Goal: Navigation & Orientation: Understand site structure

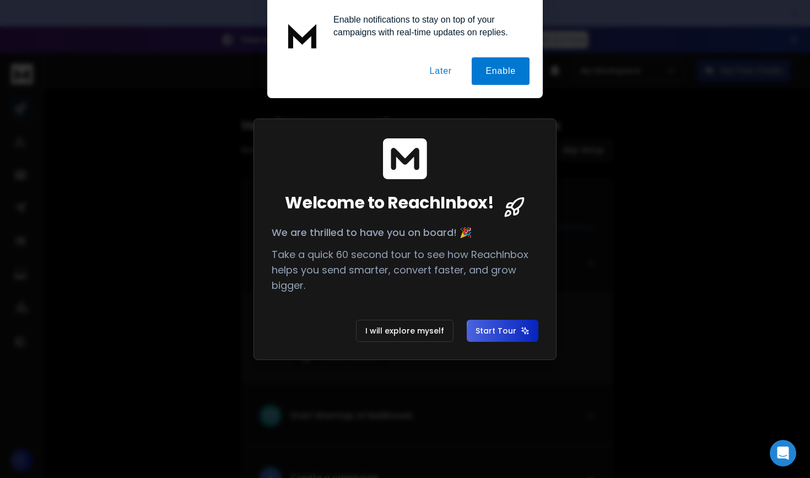
click at [444, 71] on button "Later" at bounding box center [441, 71] width 50 height 28
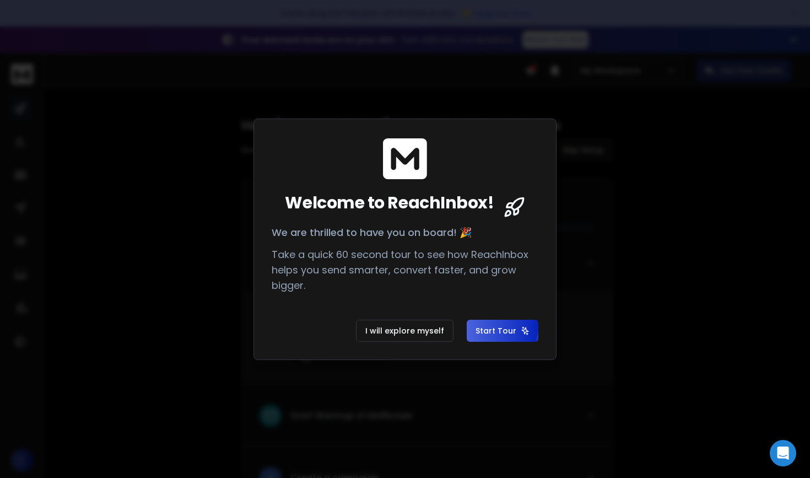
click at [513, 330] on span "Start Tour" at bounding box center [503, 330] width 54 height 11
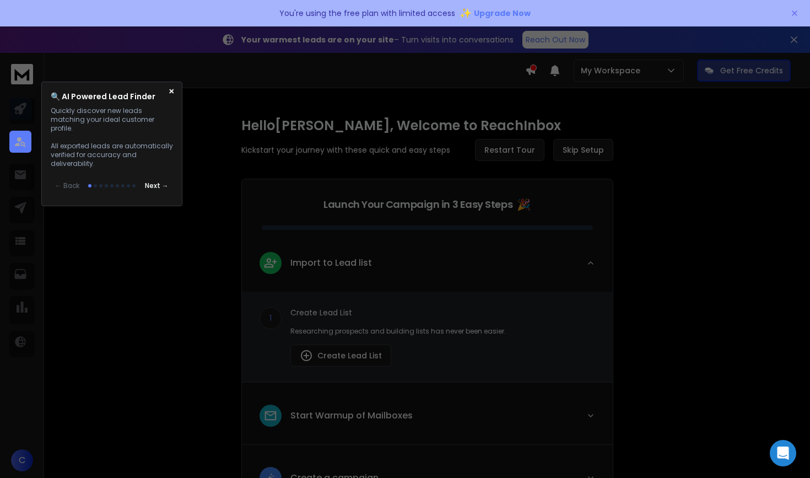
click at [170, 91] on button "×" at bounding box center [171, 92] width 7 height 10
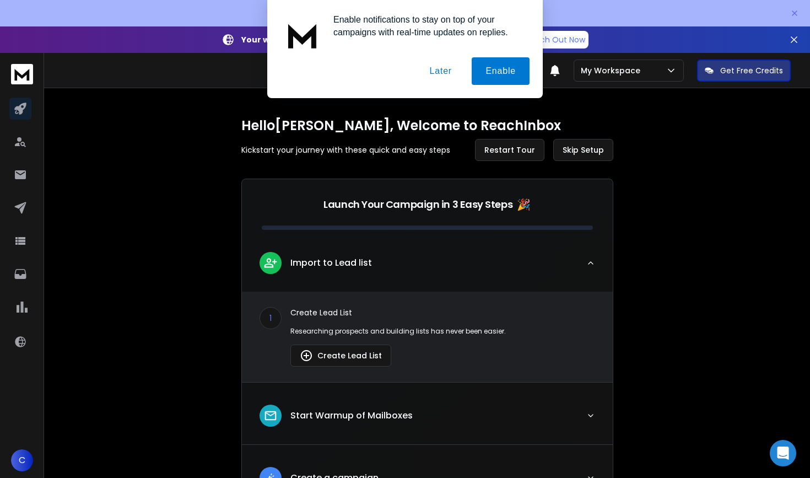
click at [448, 71] on button "Later" at bounding box center [441, 71] width 50 height 28
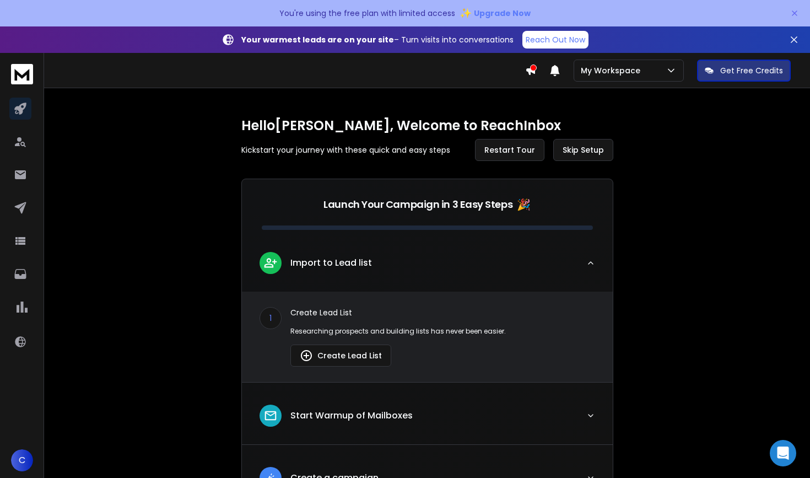
click at [743, 71] on p "Get Free Credits" at bounding box center [752, 70] width 63 height 11
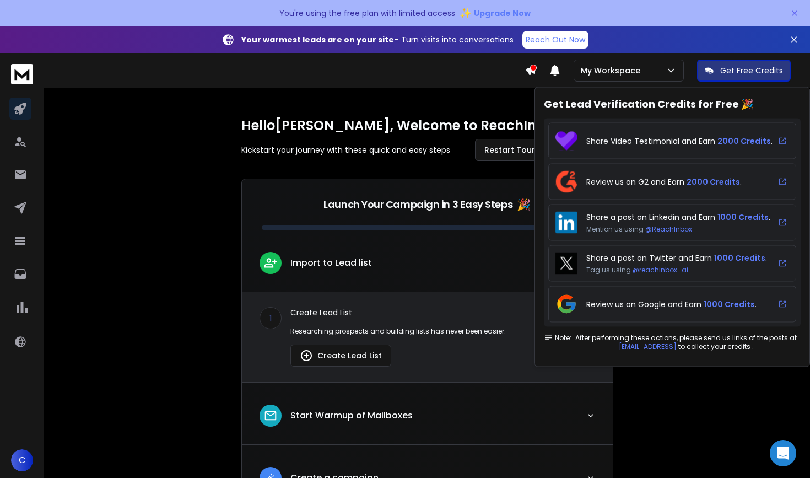
click at [71, 162] on div "Hello cedric , Welcome to ReachInbox Kickstart your journey with these quick an…" at bounding box center [427, 312] width 731 height 426
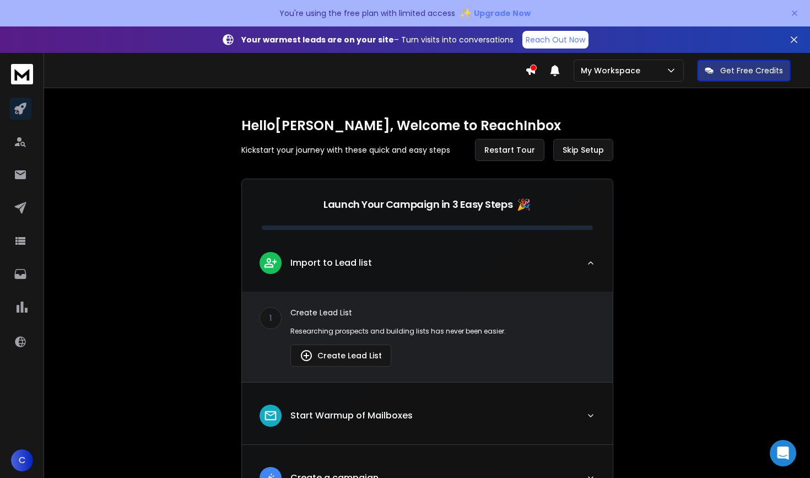
click at [25, 72] on img at bounding box center [22, 74] width 22 height 20
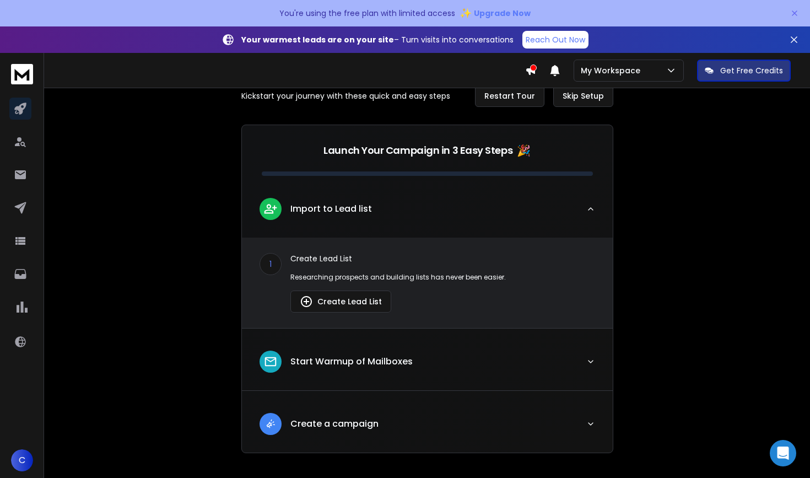
scroll to position [53, 0]
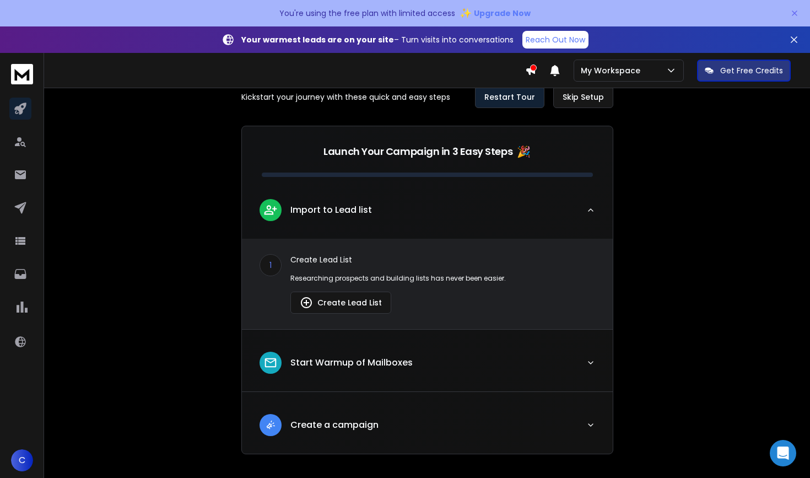
click at [532, 101] on button "Restart Tour" at bounding box center [509, 97] width 69 height 22
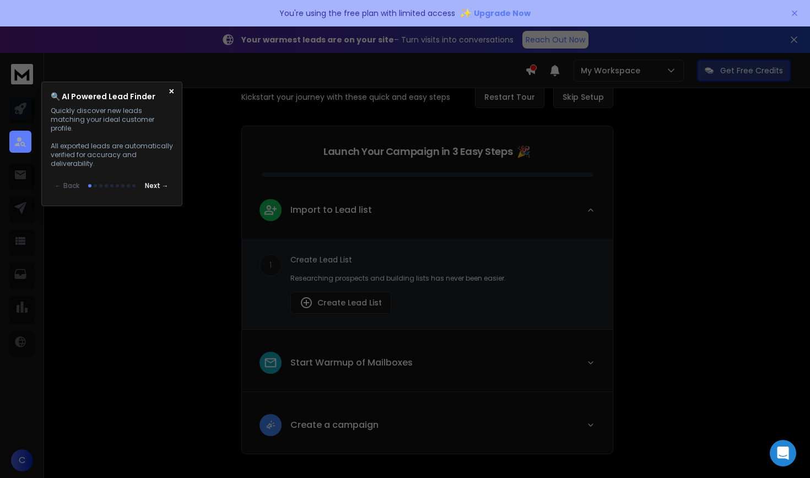
click at [170, 94] on button "×" at bounding box center [171, 92] width 7 height 10
